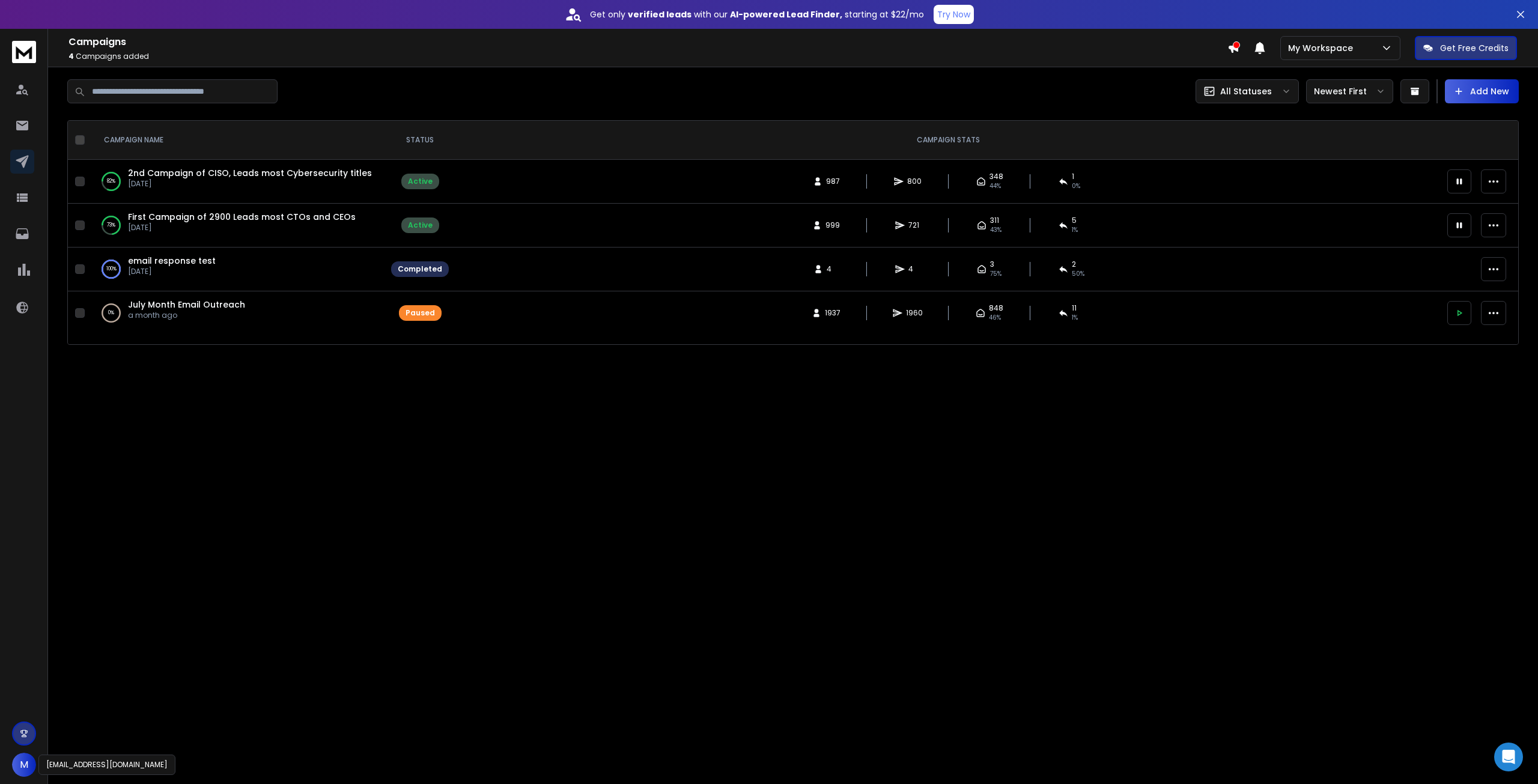
click at [26, 766] on span "M" at bounding box center [24, 765] width 24 height 24
click at [88, 739] on p "Settings" at bounding box center [74, 745] width 34 height 12
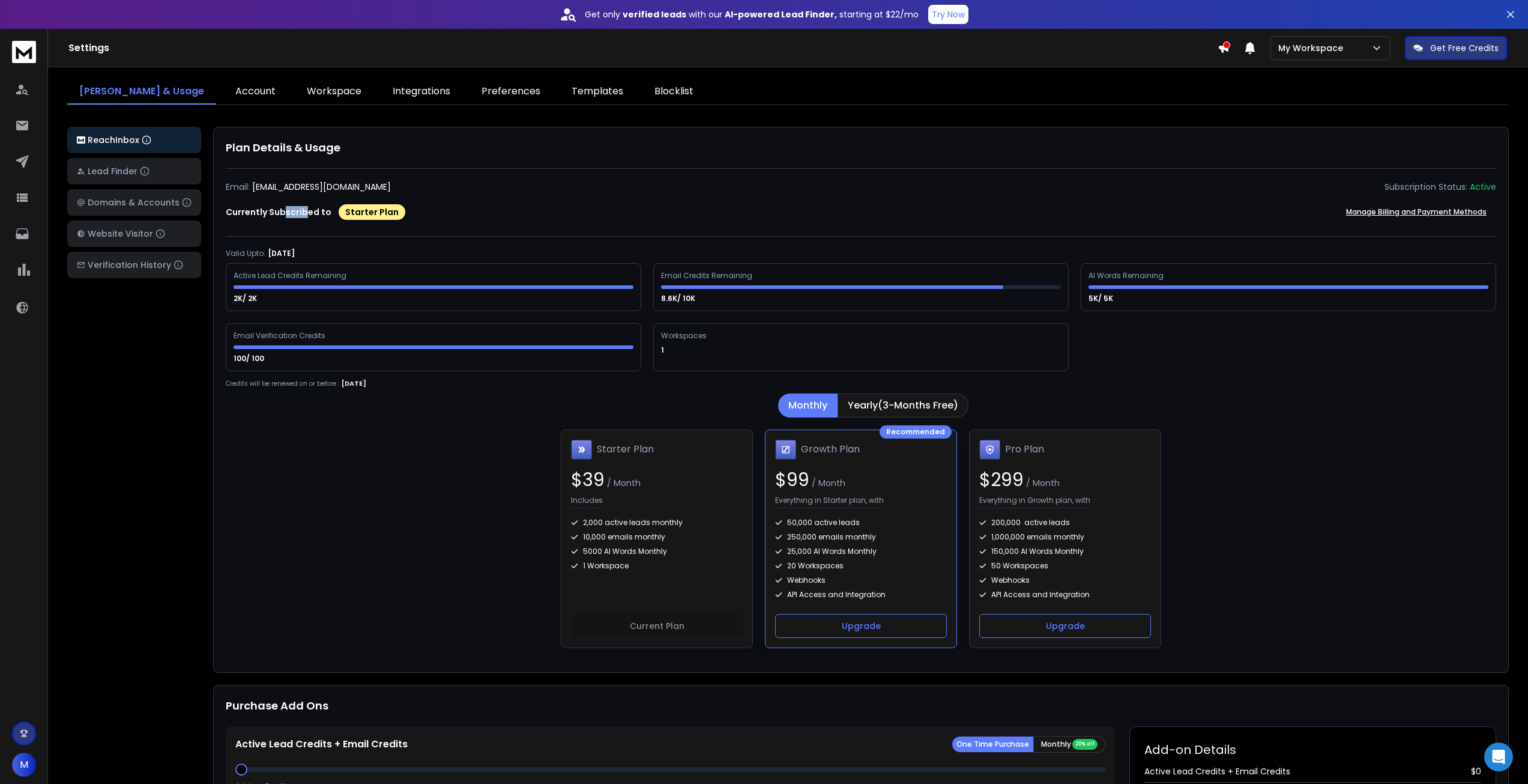
drag, startPoint x: 281, startPoint y: 204, endPoint x: 302, endPoint y: 208, distance: 21.4
click at [302, 208] on div "Currently Subscribed to Starter Plan" at bounding box center [778, 212] width 1104 height 24
click at [314, 292] on div "Active Lead Credits Remaining 2K/ 2K" at bounding box center [434, 287] width 415 height 48
drag, startPoint x: 359, startPoint y: 293, endPoint x: 562, endPoint y: 293, distance: 203.0
click at [531, 293] on div "Active Lead Credits Remaining 2K/ 2K" at bounding box center [434, 287] width 415 height 48
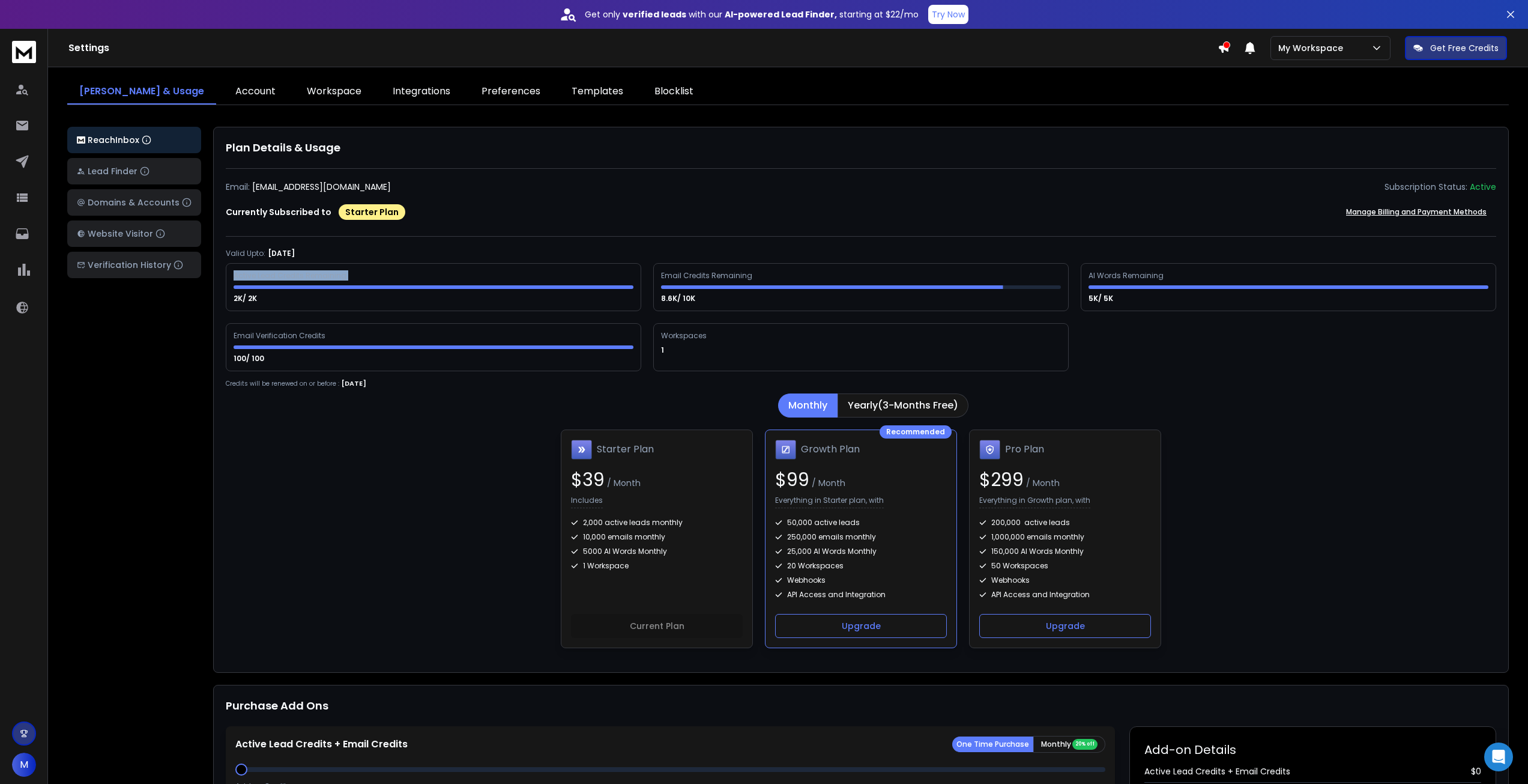
drag, startPoint x: 632, startPoint y: 287, endPoint x: 229, endPoint y: 274, distance: 403.2
click at [229, 274] on div "Active Lead Credits Remaining 2K/ 2K" at bounding box center [434, 287] width 415 height 48
drag, startPoint x: 229, startPoint y: 274, endPoint x: 355, endPoint y: 271, distance: 126.0
click at [355, 271] on div "Active Lead Credits Remaining 2K/ 2K" at bounding box center [434, 287] width 415 height 48
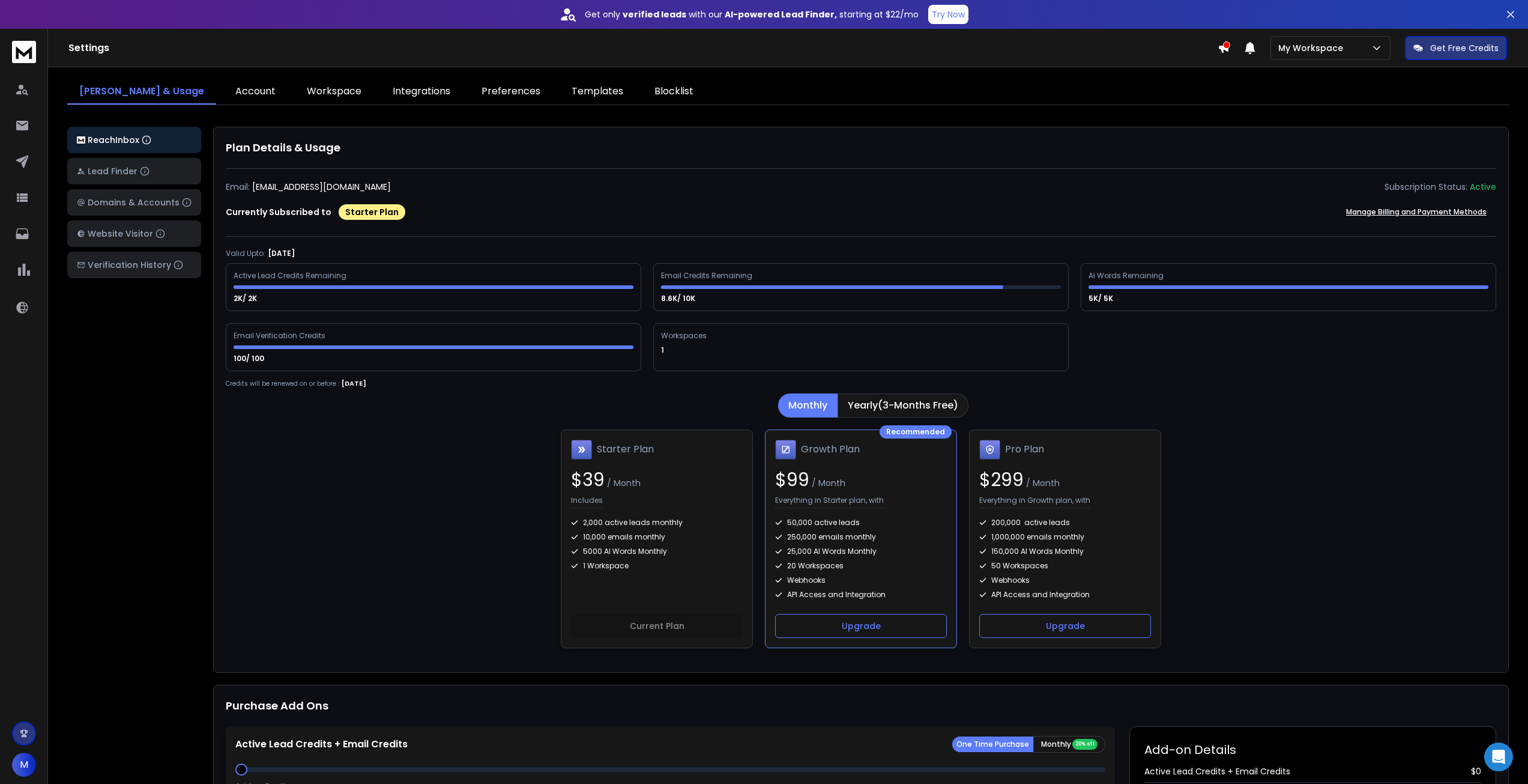
click at [298, 302] on div "2K/ 2K" at bounding box center [434, 298] width 400 height 10
click at [335, 284] on div "Active Lead Credits Remaining 2K/ 2K" at bounding box center [434, 287] width 415 height 48
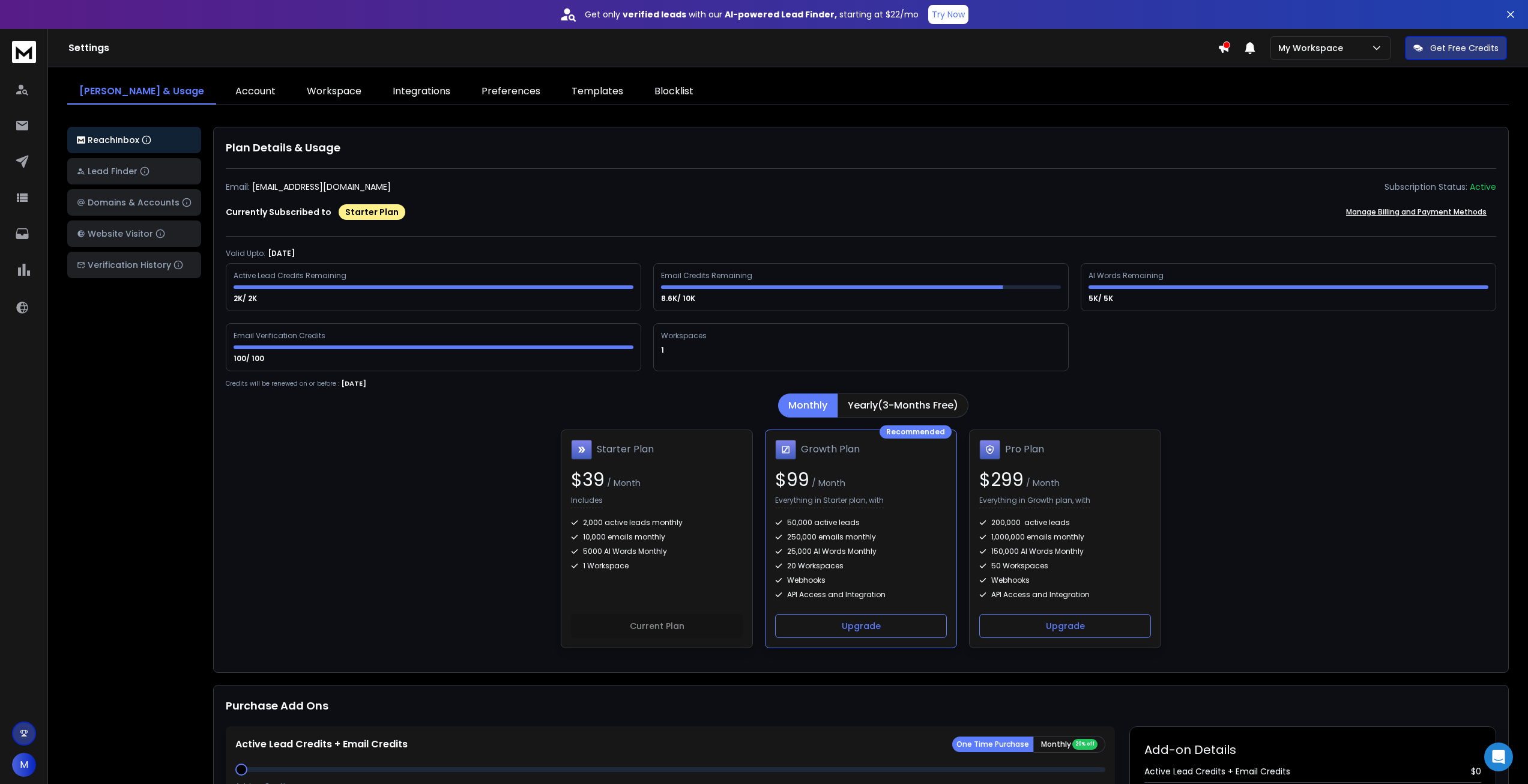
click at [322, 273] on div "Active Lead Credits Remaining" at bounding box center [291, 276] width 115 height 10
click at [309, 273] on div "Active Lead Credits Remaining" at bounding box center [291, 276] width 115 height 10
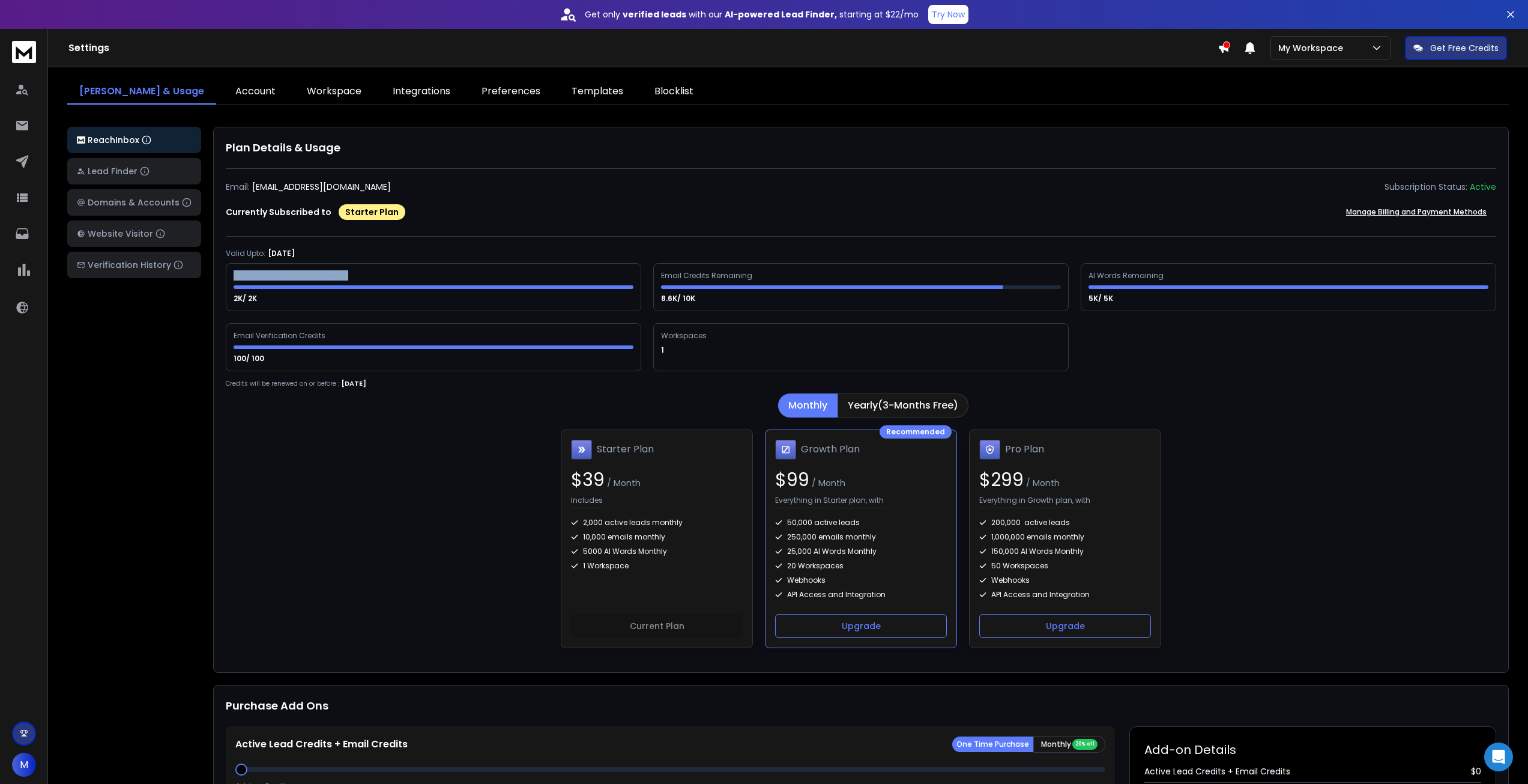
click at [309, 273] on div "Active Lead Credits Remaining" at bounding box center [291, 276] width 115 height 10
click at [246, 304] on div "Active Lead Credits Remaining 2K/ 2K" at bounding box center [434, 287] width 415 height 48
click at [246, 302] on p "2K/ 2K" at bounding box center [246, 298] width 25 height 10
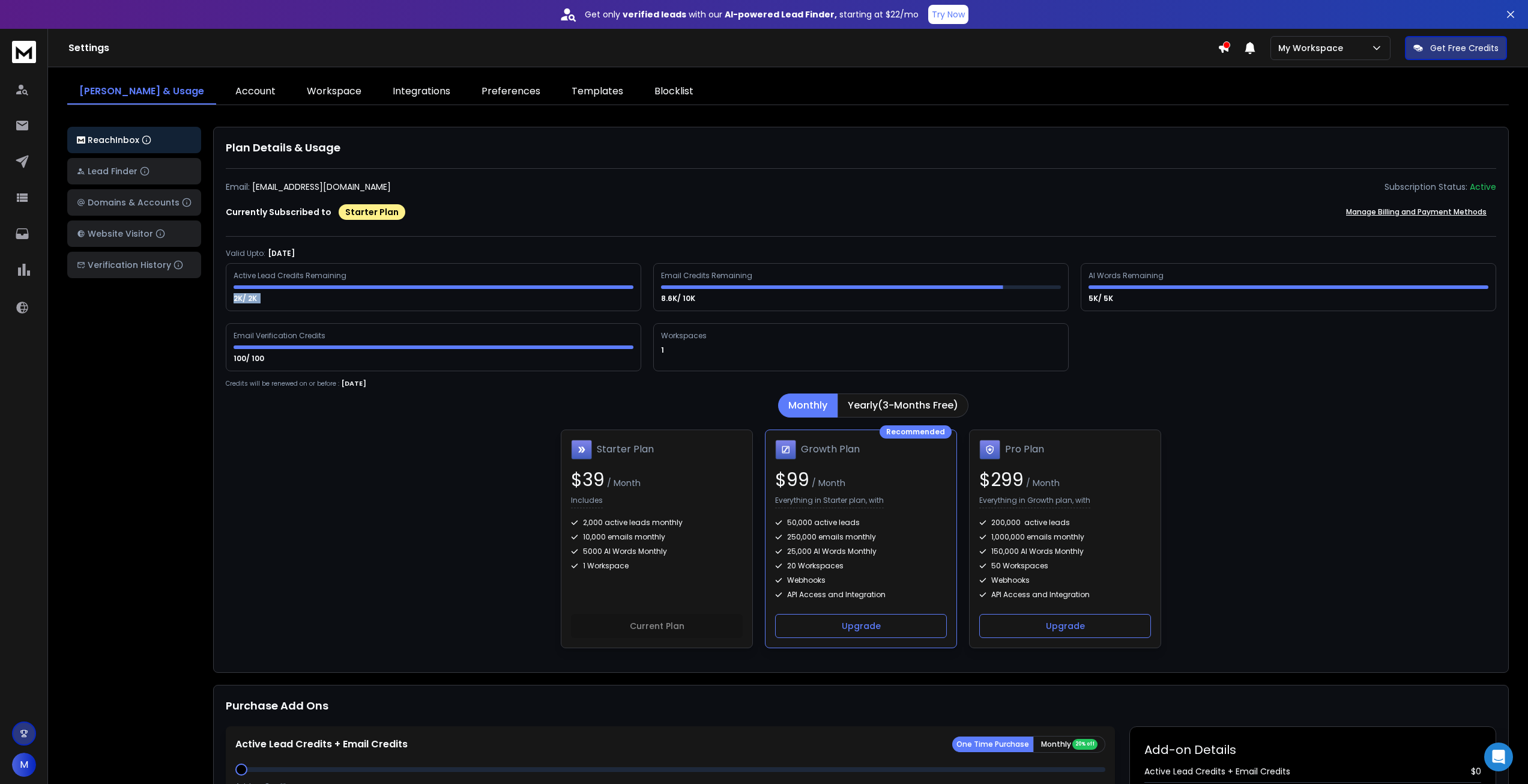
click at [240, 298] on p "2K/ 2K" at bounding box center [246, 298] width 25 height 10
drag, startPoint x: 231, startPoint y: 298, endPoint x: 254, endPoint y: 292, distance: 23.8
click at [254, 292] on div "Active Lead Credits Remaining 2K/ 2K" at bounding box center [434, 287] width 415 height 48
click at [256, 296] on div "2K/ 2K" at bounding box center [434, 298] width 400 height 10
drag, startPoint x: 256, startPoint y: 296, endPoint x: 232, endPoint y: 297, distance: 24.0
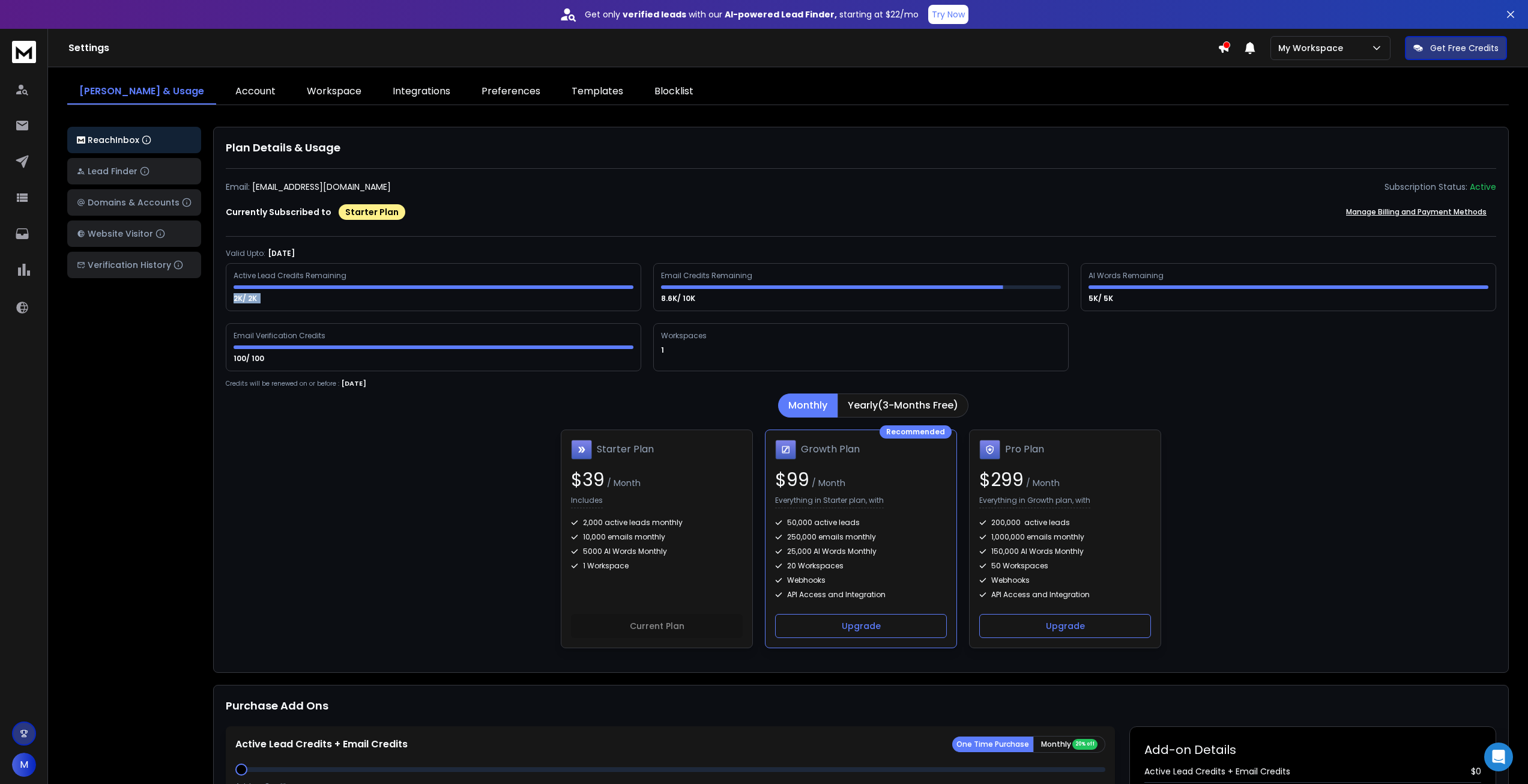
click at [234, 297] on div "2K/ 2K" at bounding box center [434, 298] width 400 height 10
drag, startPoint x: 230, startPoint y: 270, endPoint x: 337, endPoint y: 268, distance: 107.0
click at [337, 268] on div "Active Lead Credits Remaining 2K/ 2K" at bounding box center [434, 287] width 415 height 48
click at [339, 275] on div "Active Lead Credits Remaining" at bounding box center [291, 276] width 115 height 10
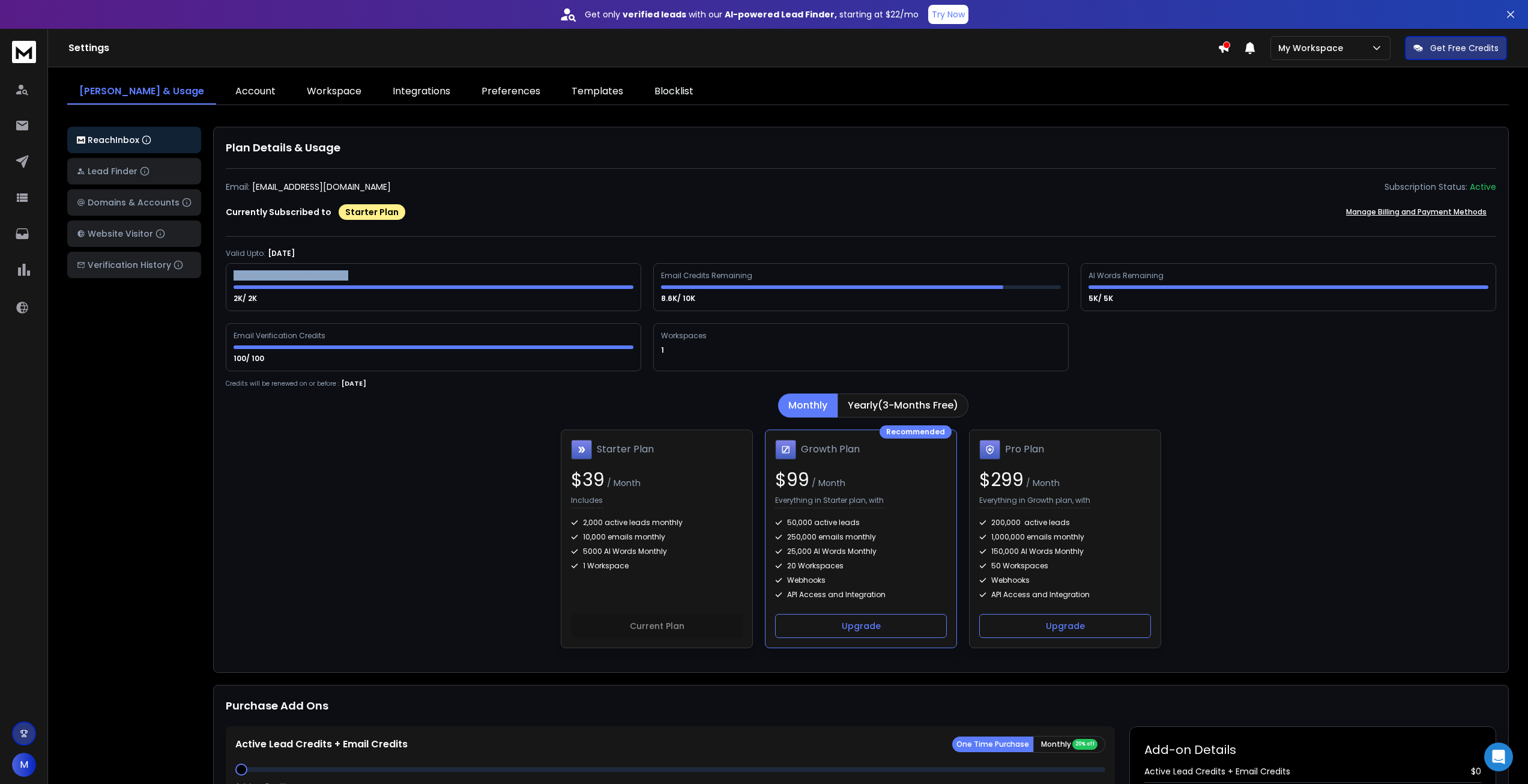
click at [339, 275] on div "Active Lead Credits Remaining" at bounding box center [291, 276] width 115 height 10
click at [1457, 51] on p "Get Free Credits" at bounding box center [1465, 48] width 69 height 12
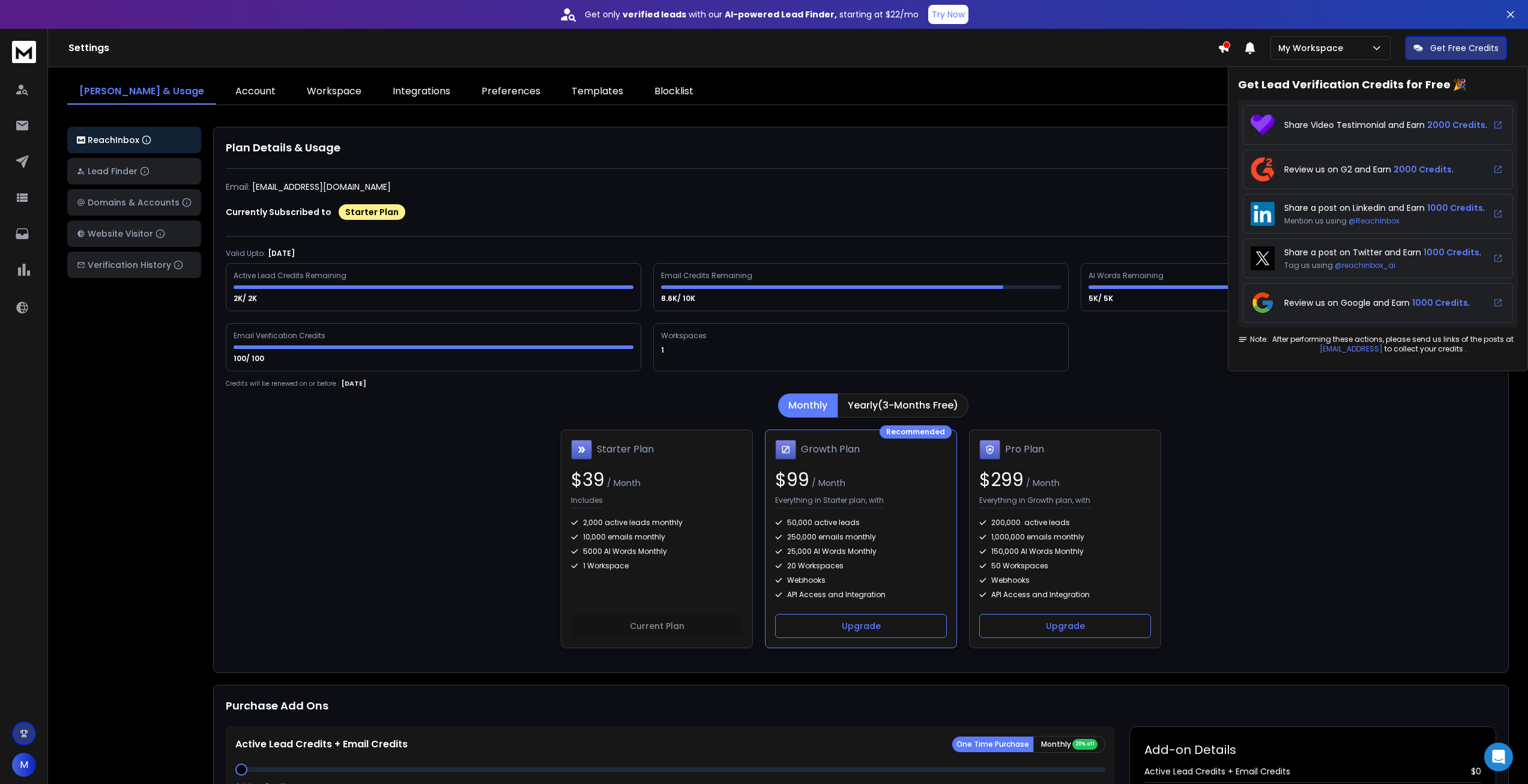
click at [720, 155] on h1 "Plan Details & Usage" at bounding box center [861, 147] width 1271 height 17
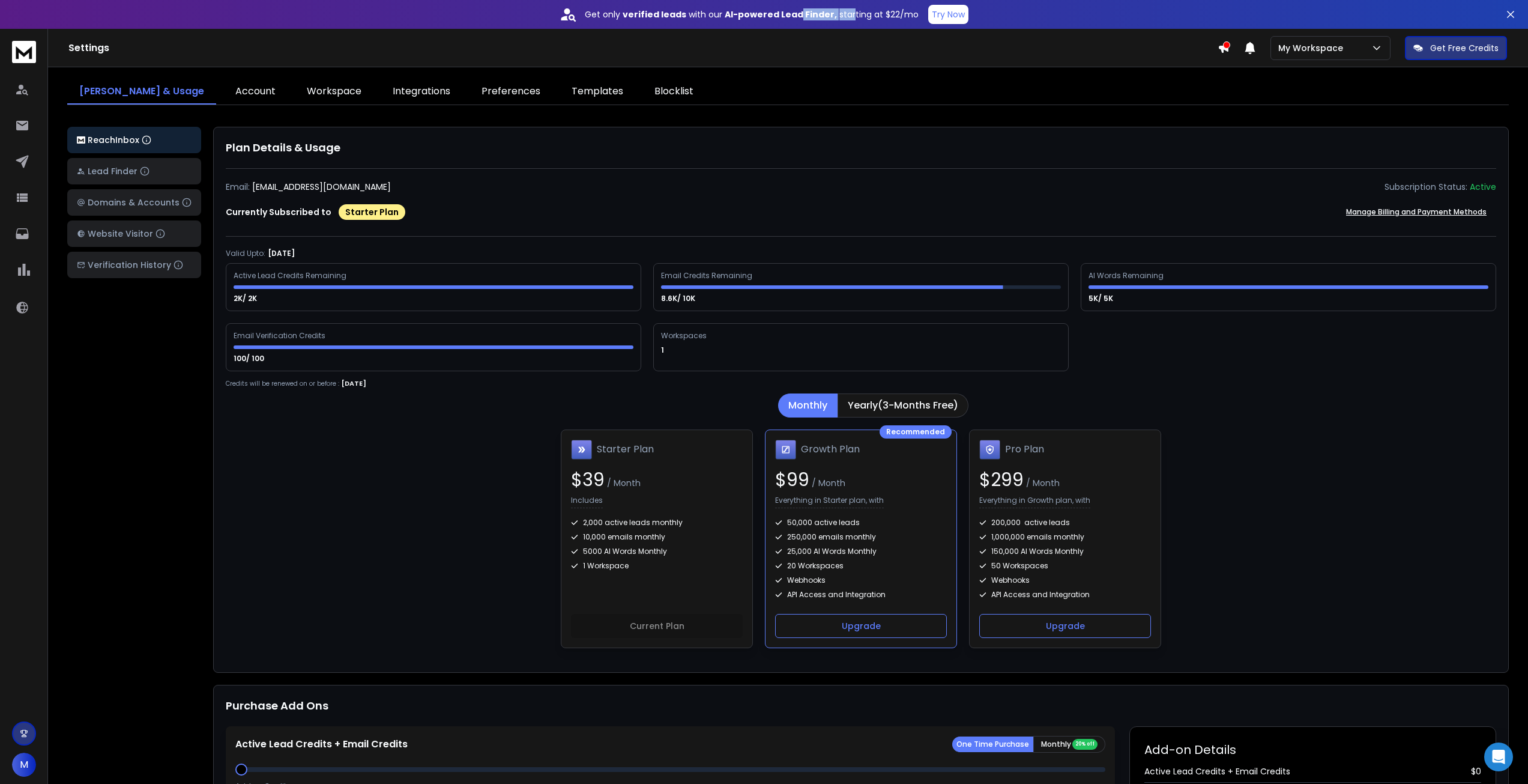
drag, startPoint x: 799, startPoint y: 14, endPoint x: 846, endPoint y: 13, distance: 47.0
click at [846, 13] on p "Get only verified leads with our AI-powered Lead Finder, starting at $22/mo" at bounding box center [752, 15] width 334 height 12
drag, startPoint x: 609, startPoint y: 13, endPoint x: 784, endPoint y: 13, distance: 175.0
click at [784, 13] on p "Get only verified leads with our AI-powered Lead Finder, starting at $22/mo" at bounding box center [752, 15] width 334 height 12
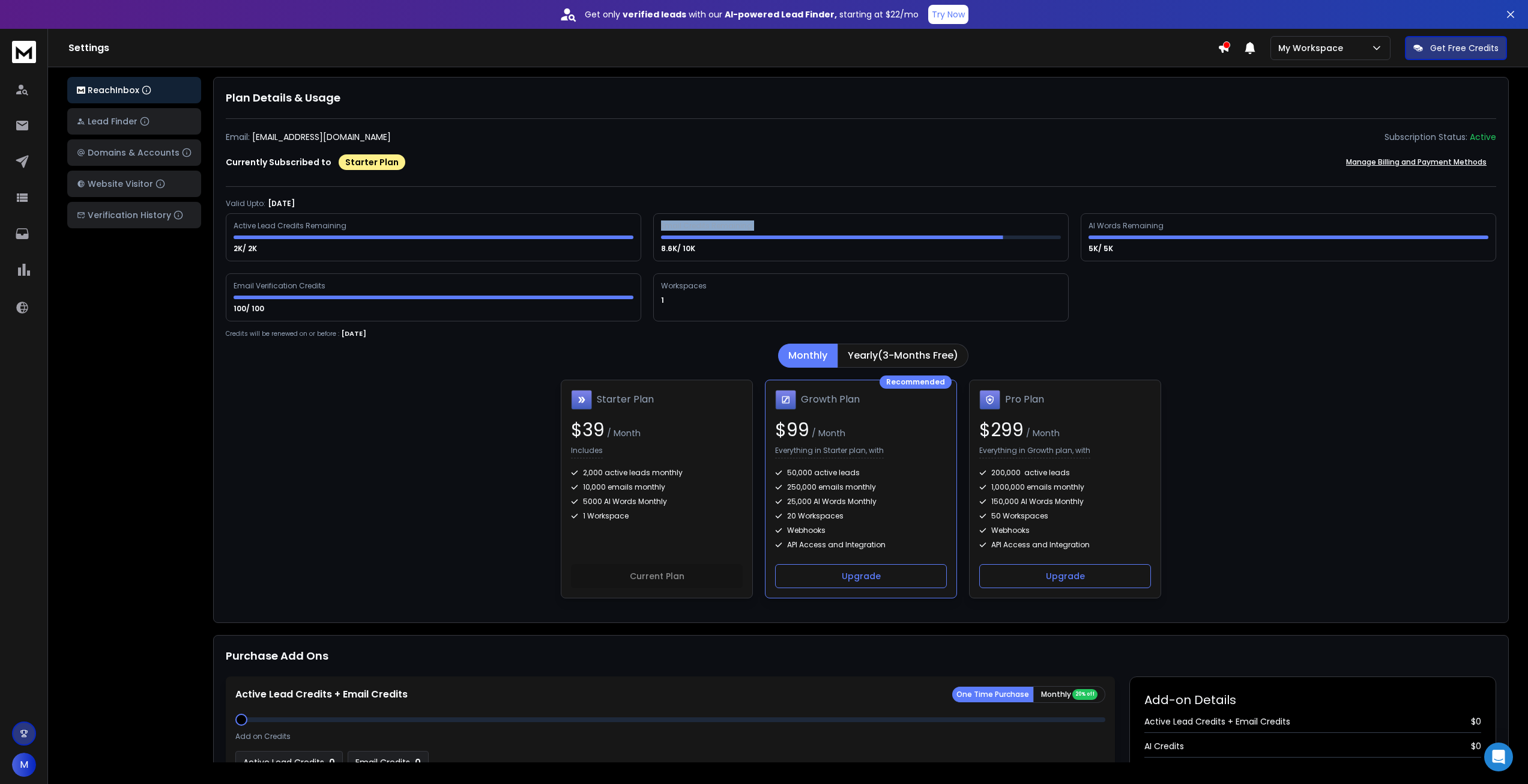
drag, startPoint x: 657, startPoint y: 227, endPoint x: 762, endPoint y: 224, distance: 105.0
click at [762, 224] on div "Email Credits Remaining" at bounding box center [861, 225] width 400 height 10
drag, startPoint x: 656, startPoint y: 249, endPoint x: 692, endPoint y: 246, distance: 36.1
click at [692, 246] on div "8.6K/ 10K" at bounding box center [861, 248] width 400 height 10
drag, startPoint x: 748, startPoint y: 226, endPoint x: 650, endPoint y: 226, distance: 98.0
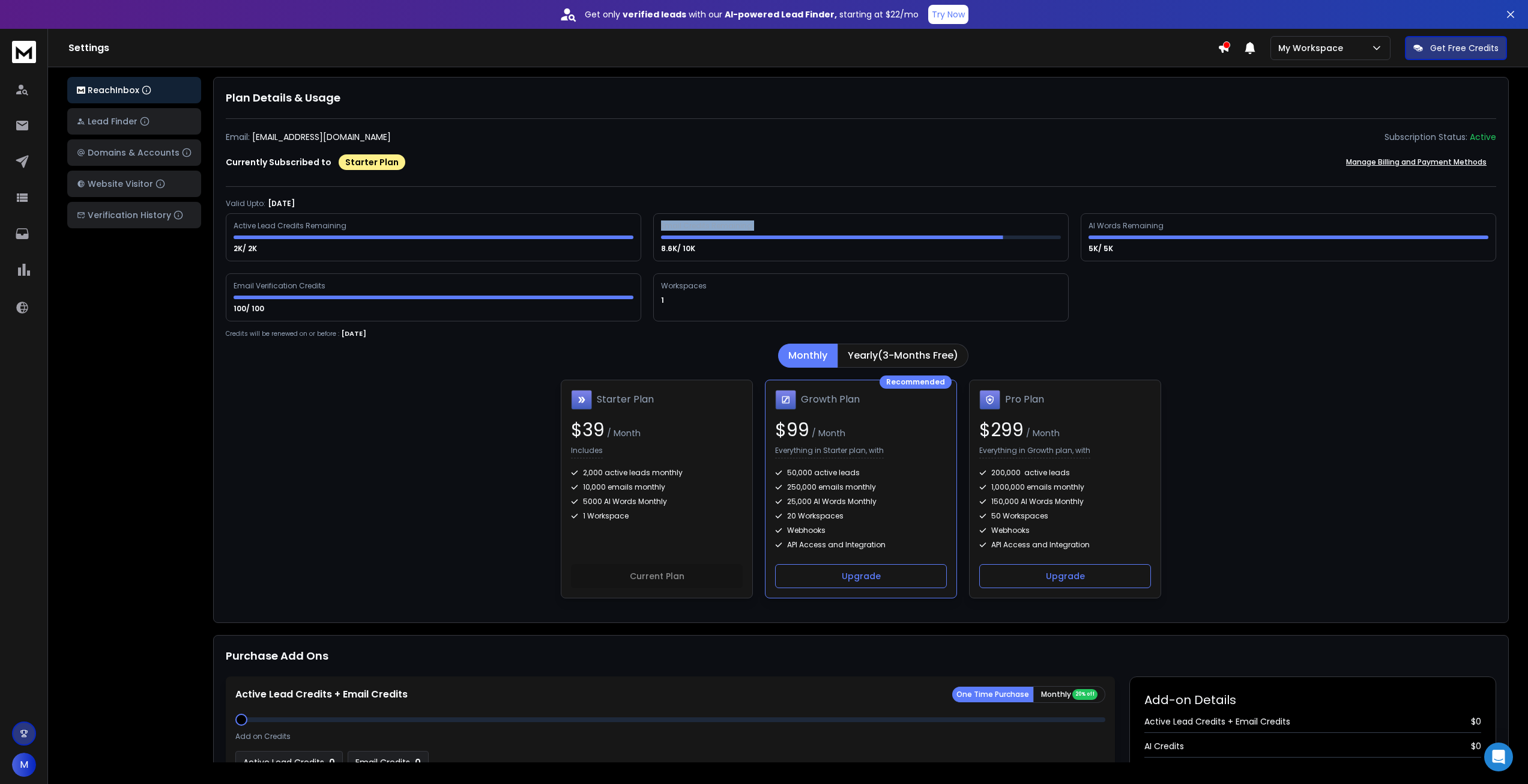
click at [654, 226] on div "Email Credits Remaining 8.6K/ 10K" at bounding box center [861, 236] width 415 height 48
click at [662, 220] on div "Email Credits Remaining 8.6K/ 10K" at bounding box center [861, 236] width 415 height 48
click at [683, 221] on div "Email Credits Remaining" at bounding box center [708, 225] width 93 height 10
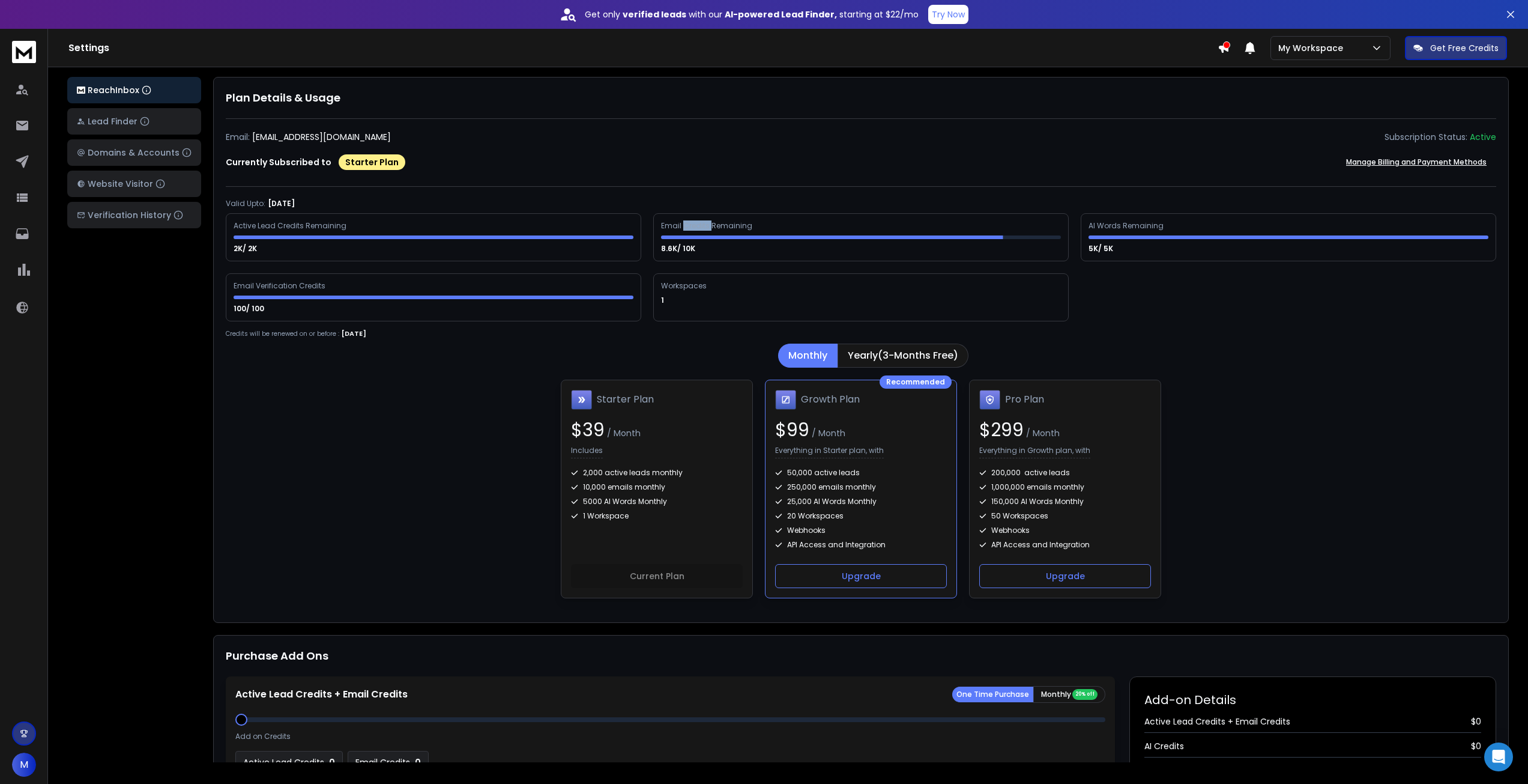
click at [683, 221] on div "Email Credits Remaining" at bounding box center [708, 225] width 93 height 10
click at [666, 223] on div "Email Credits Remaining" at bounding box center [708, 225] width 93 height 10
drag, startPoint x: 666, startPoint y: 223, endPoint x: 723, endPoint y: 223, distance: 57.0
click at [723, 223] on div "Email Credits Remaining" at bounding box center [708, 225] width 93 height 10
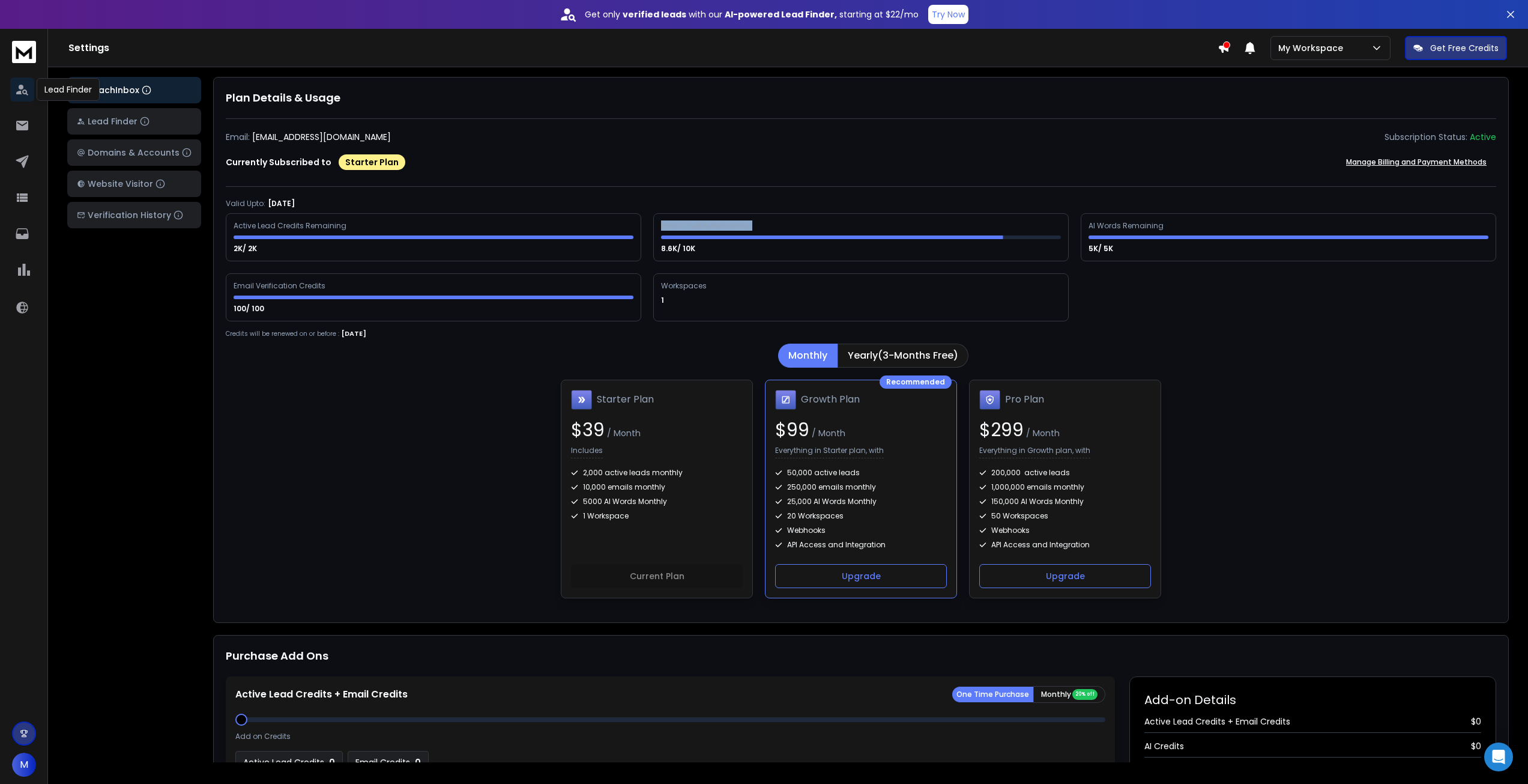
click at [17, 96] on icon at bounding box center [22, 90] width 15 height 15
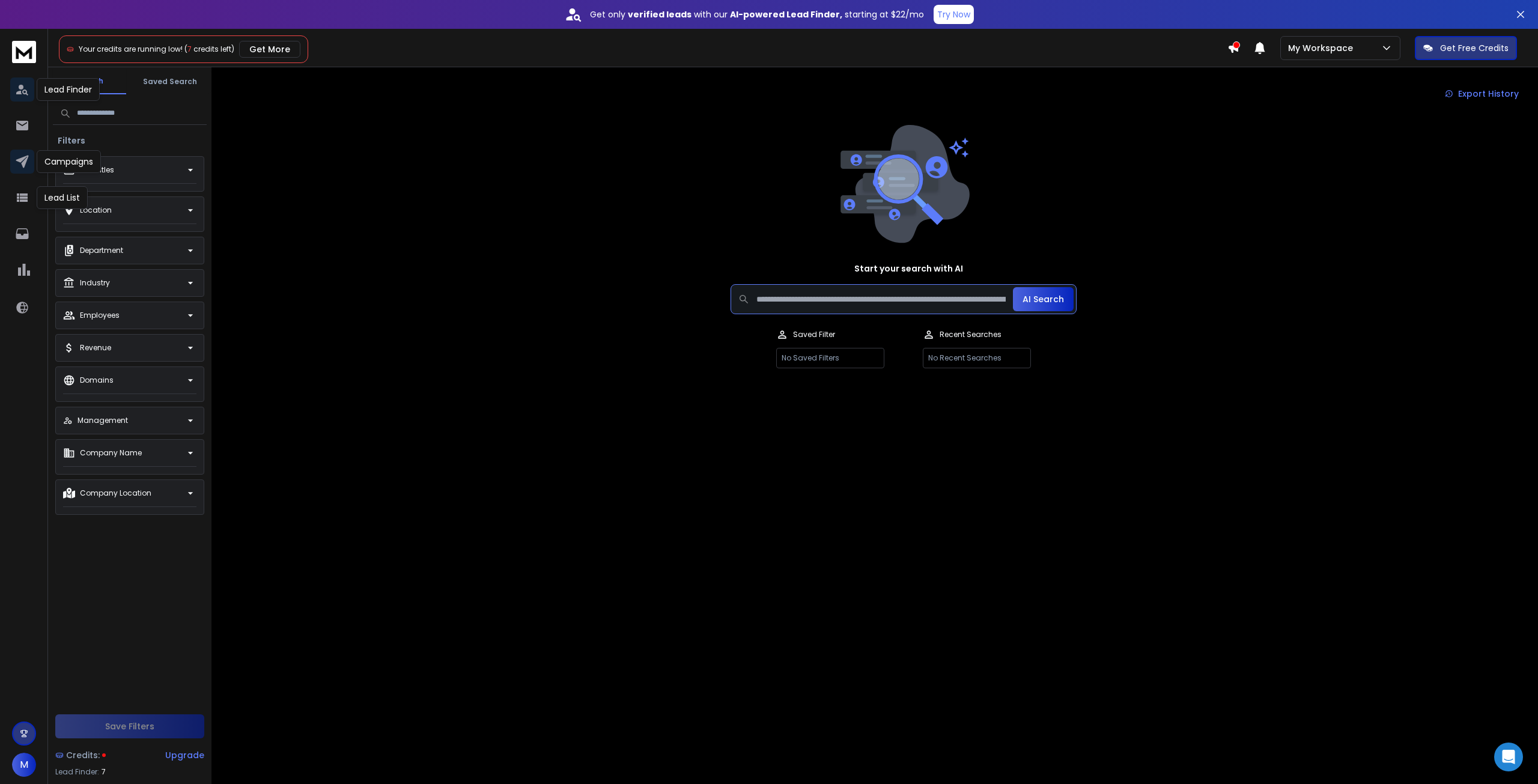
click at [17, 159] on icon at bounding box center [22, 162] width 15 height 15
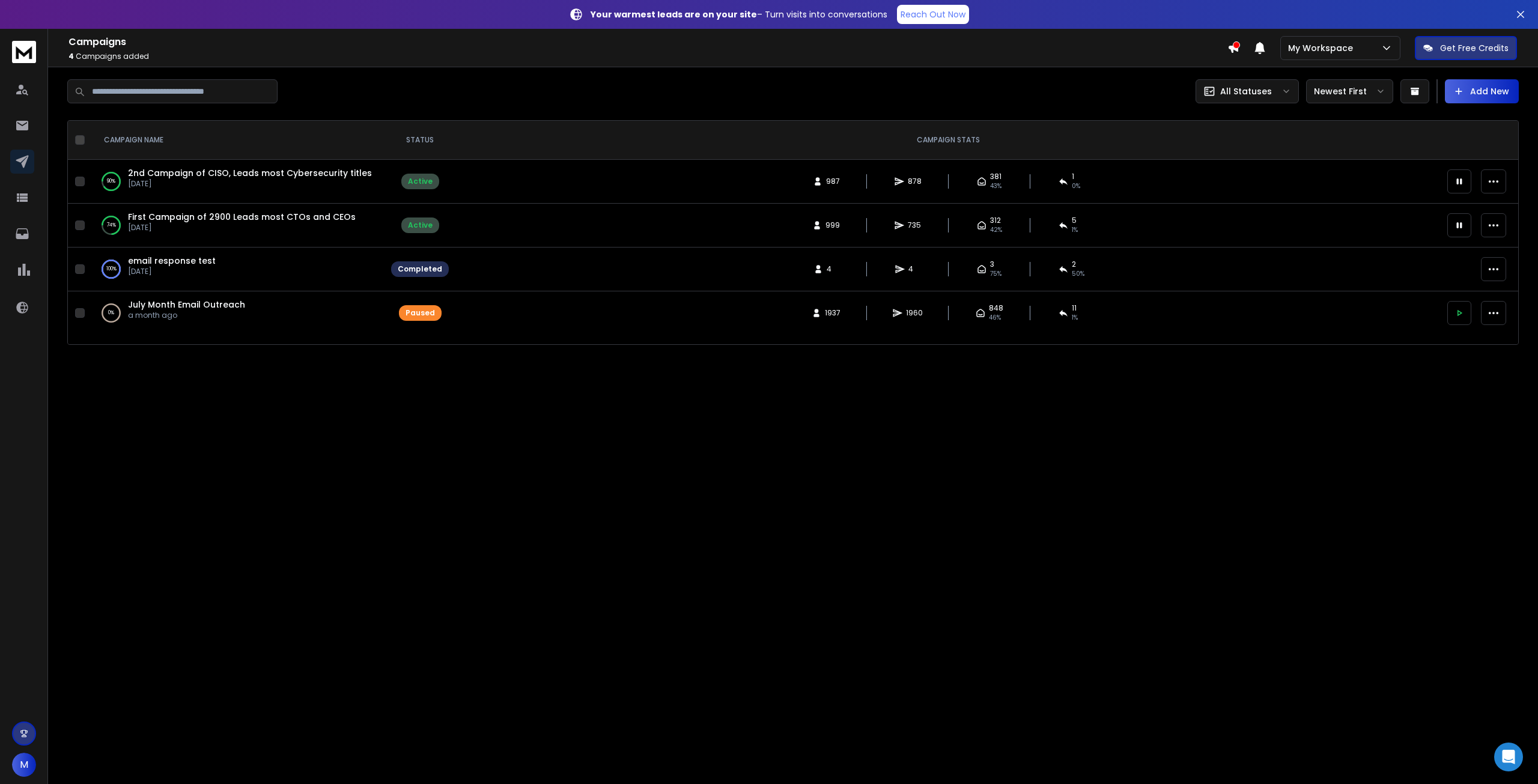
click at [216, 174] on span "2nd Campaign of CISO, Leads most Cybersecurity titles" at bounding box center [250, 173] width 243 height 12
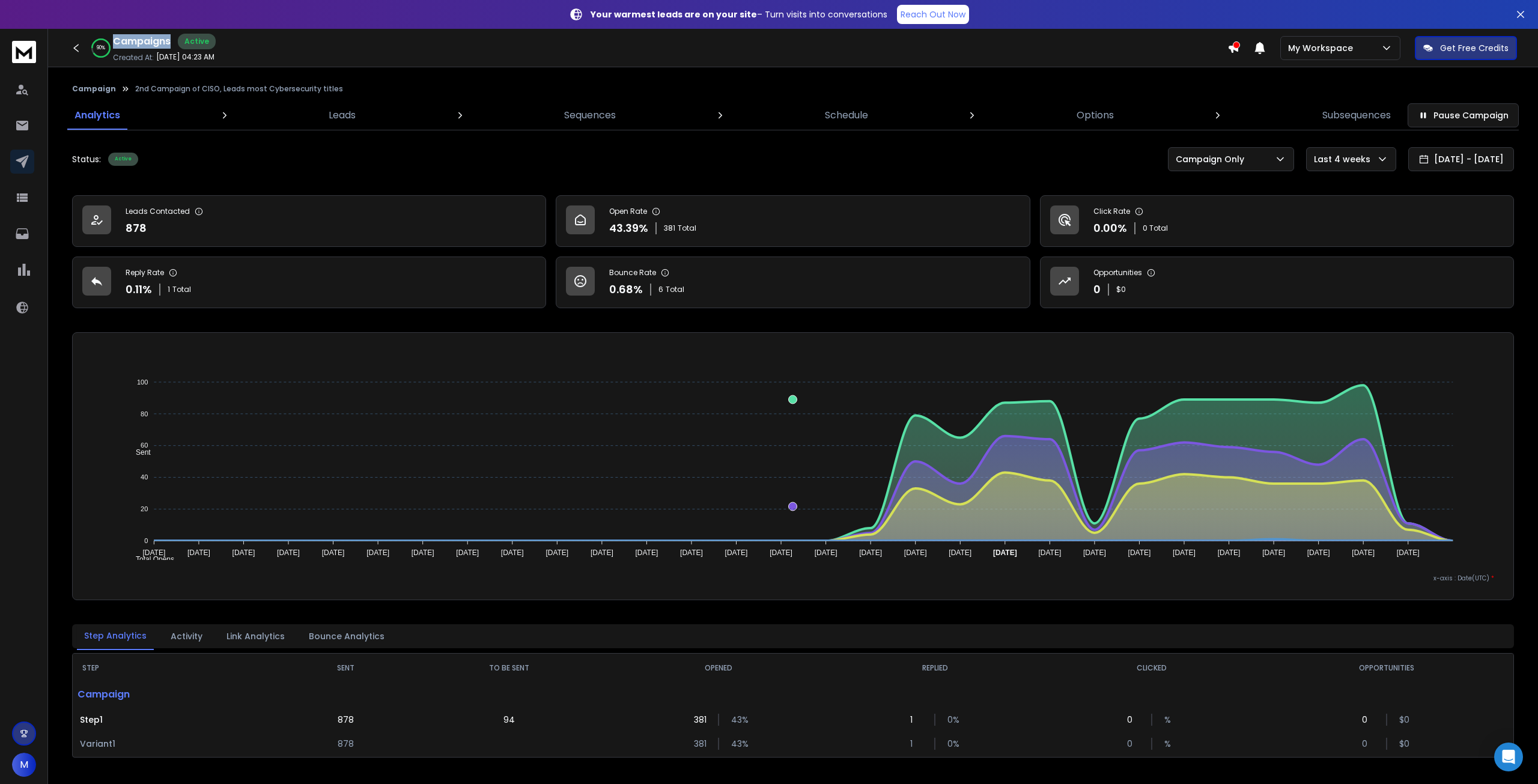
drag, startPoint x: 110, startPoint y: 41, endPoint x: 168, endPoint y: 41, distance: 58.0
click at [168, 41] on div "90 % Campaigns Active Created At: [DATE] 04:23 AM" at bounding box center [153, 48] width 124 height 29
